Goal: Navigation & Orientation: Find specific page/section

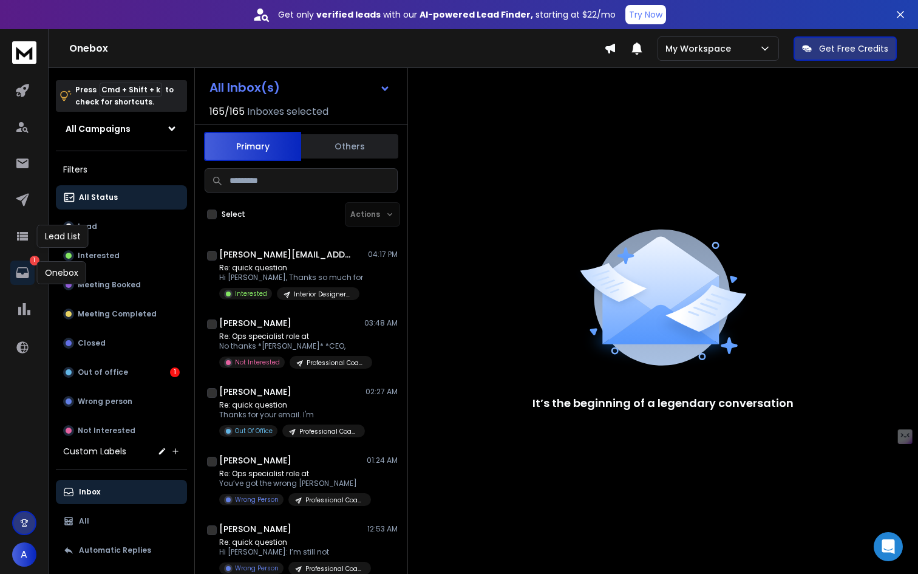
click at [32, 274] on link "1" at bounding box center [22, 272] width 24 height 24
click at [16, 266] on icon at bounding box center [22, 272] width 15 height 15
click at [21, 191] on link at bounding box center [22, 200] width 24 height 24
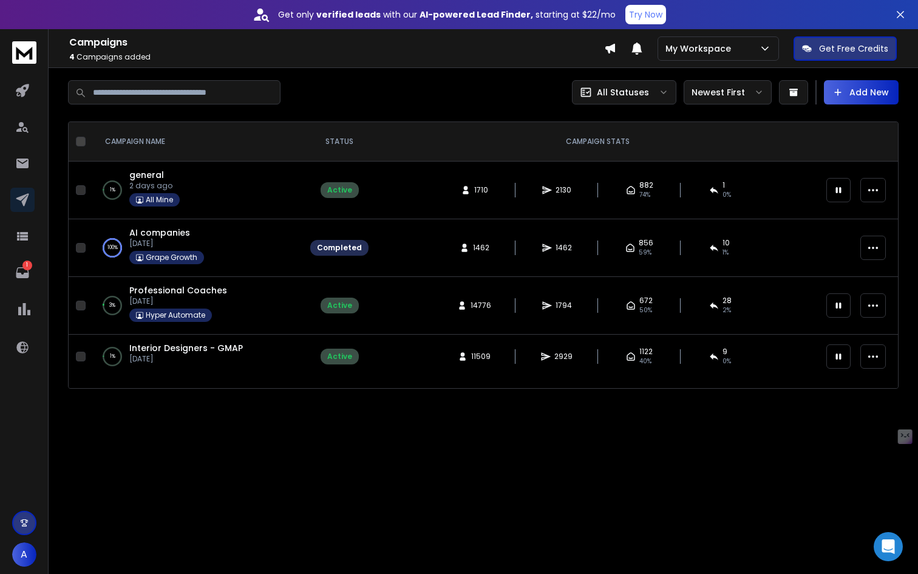
click at [258, 201] on div "1 % general [DATE] All Mine" at bounding box center [197, 190] width 188 height 42
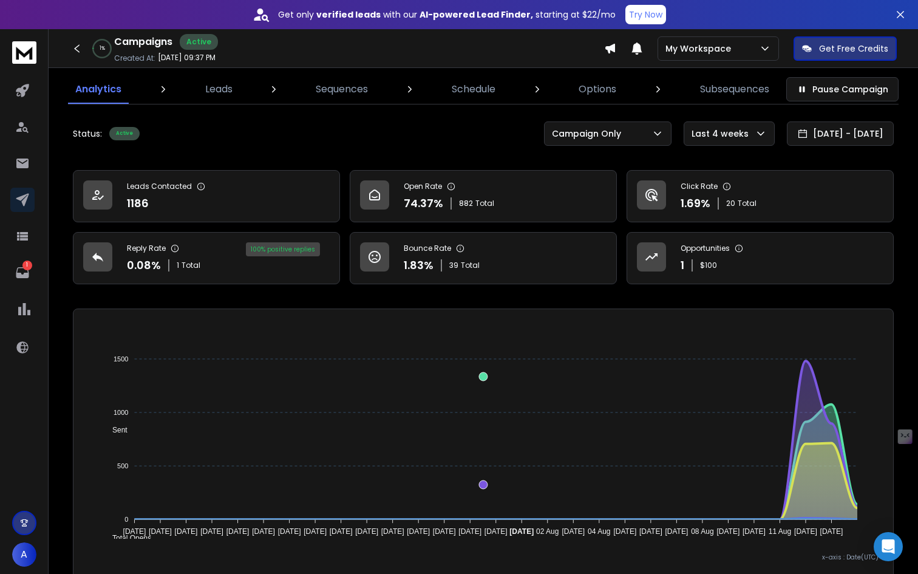
scroll to position [24, 0]
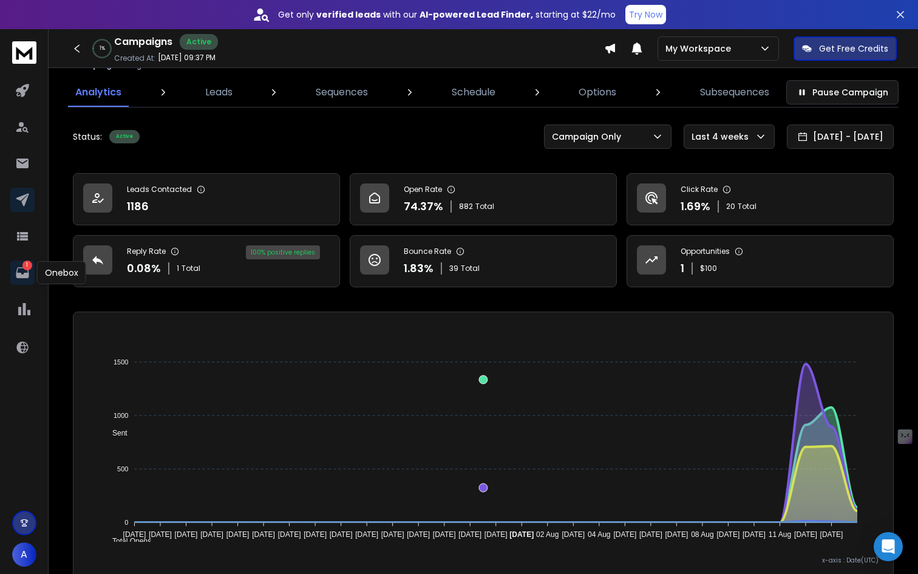
click at [21, 268] on icon at bounding box center [22, 272] width 15 height 15
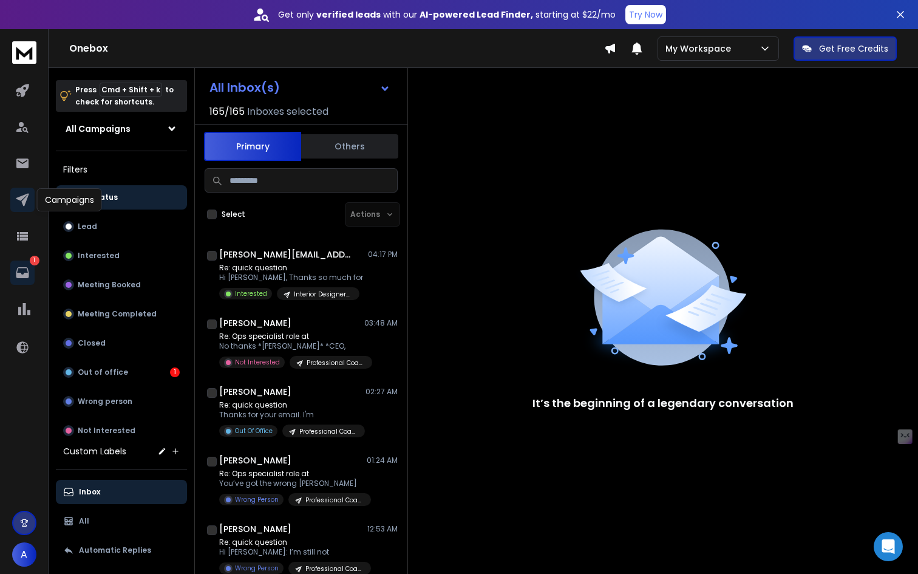
click at [16, 190] on link at bounding box center [22, 200] width 24 height 24
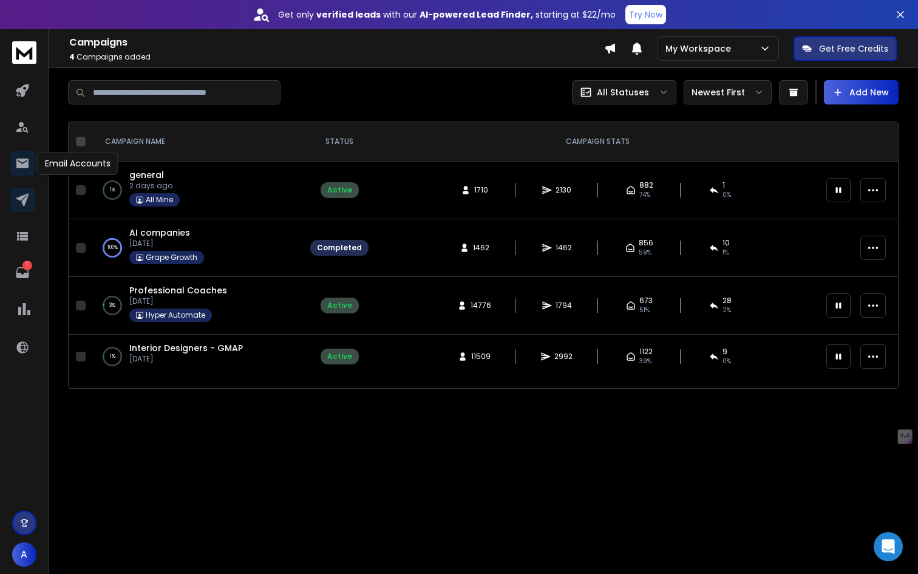
click at [16, 158] on icon at bounding box center [22, 163] width 15 height 15
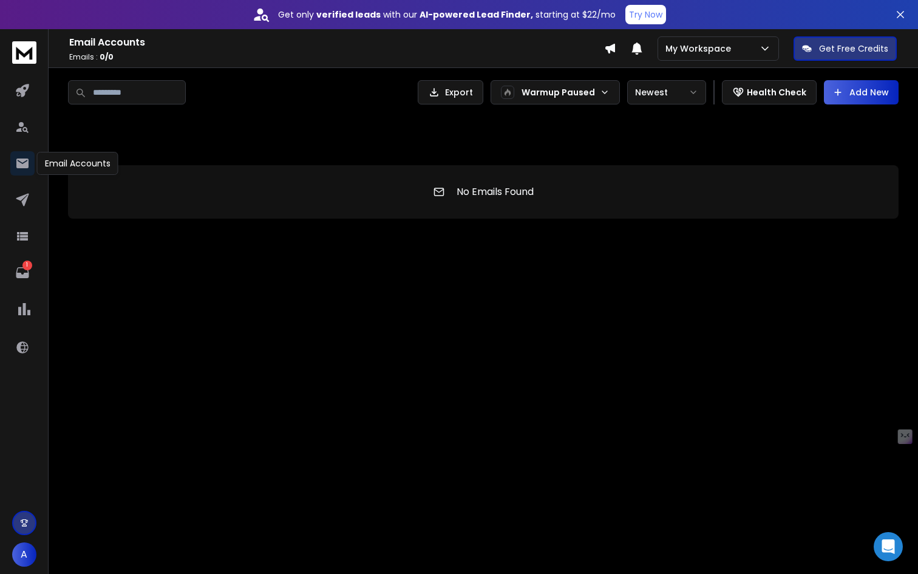
click at [16, 158] on icon at bounding box center [22, 163] width 15 height 15
